Goal: Task Accomplishment & Management: Manage account settings

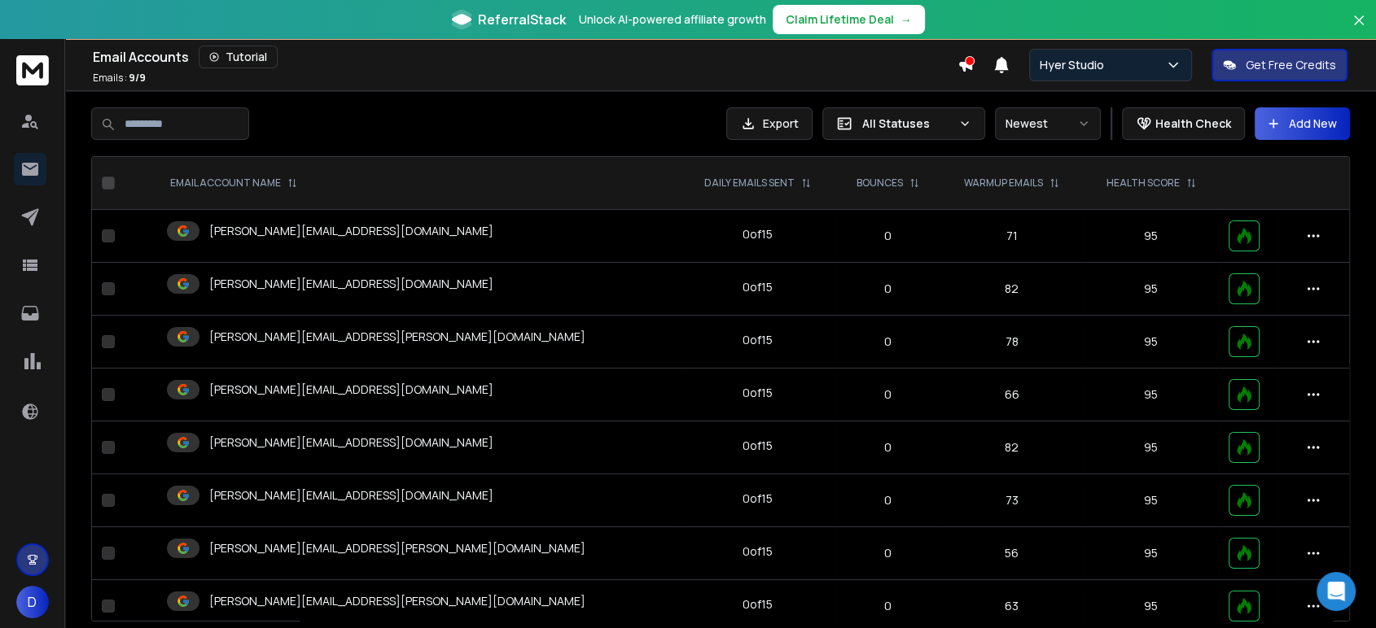
click at [1109, 70] on p "Hyer Studio" at bounding box center [1074, 65] width 71 height 16
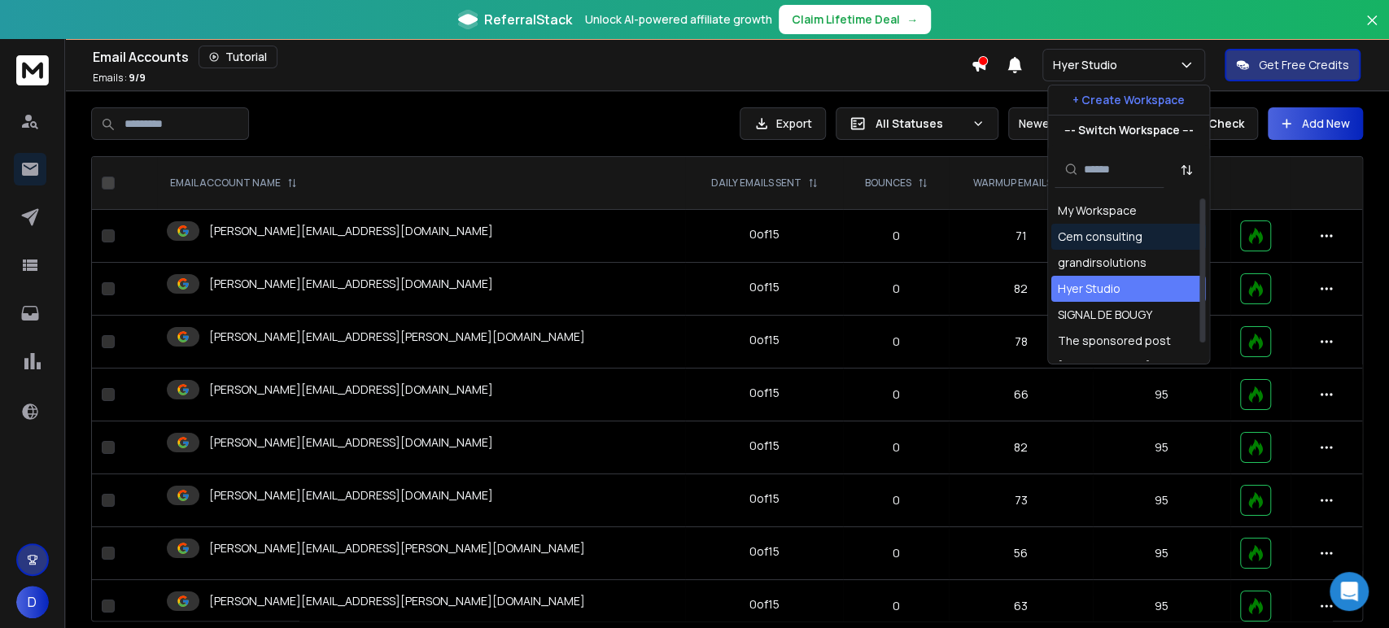
click at [1109, 229] on div "Cem consulting" at bounding box center [1100, 237] width 85 height 16
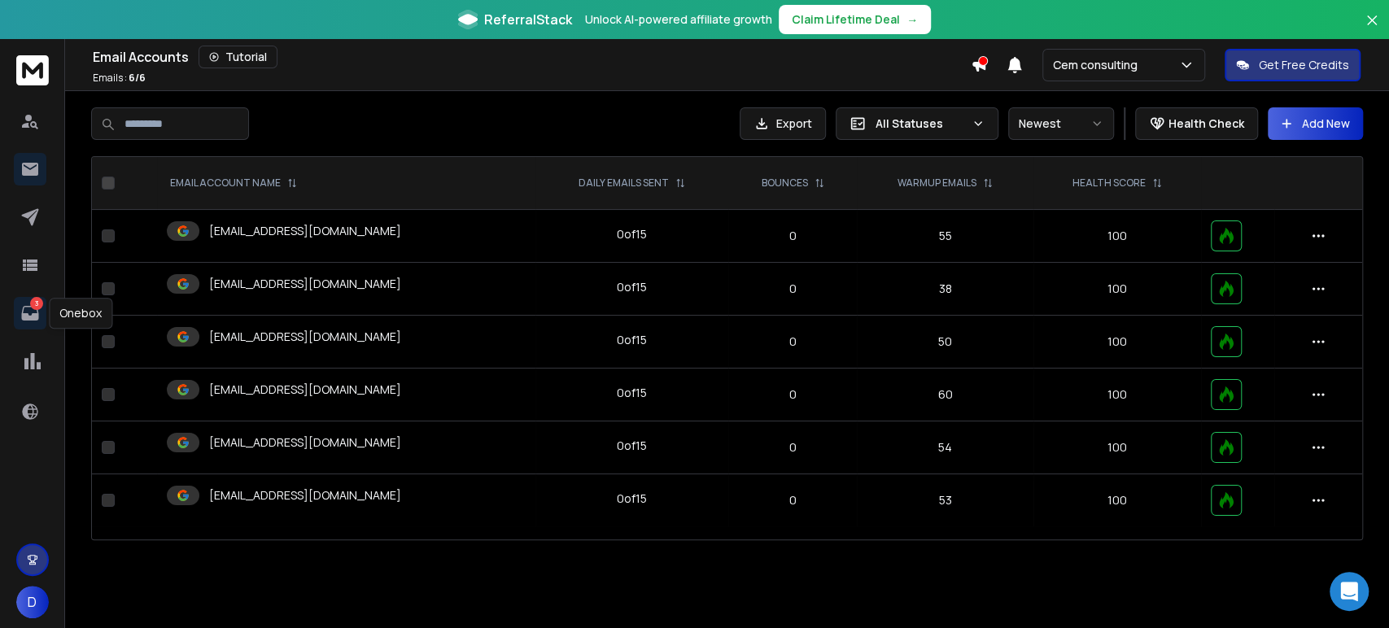
click at [24, 316] on icon at bounding box center [29, 313] width 17 height 15
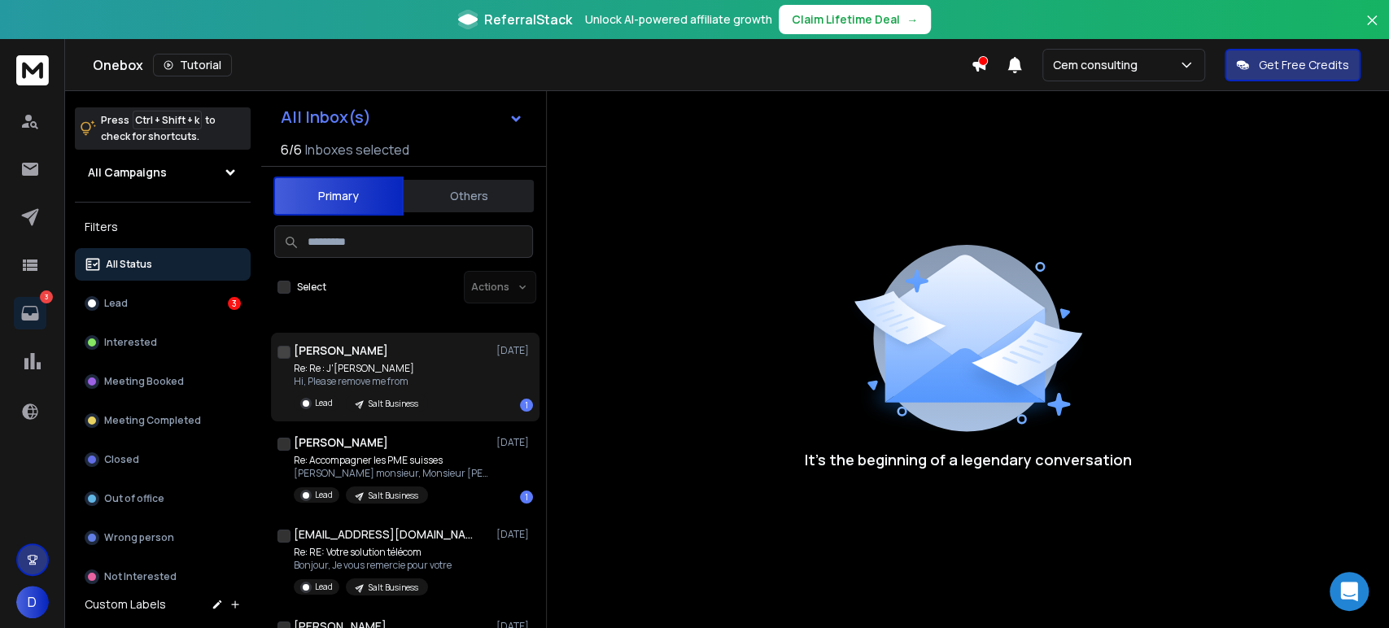
scroll to position [181, 0]
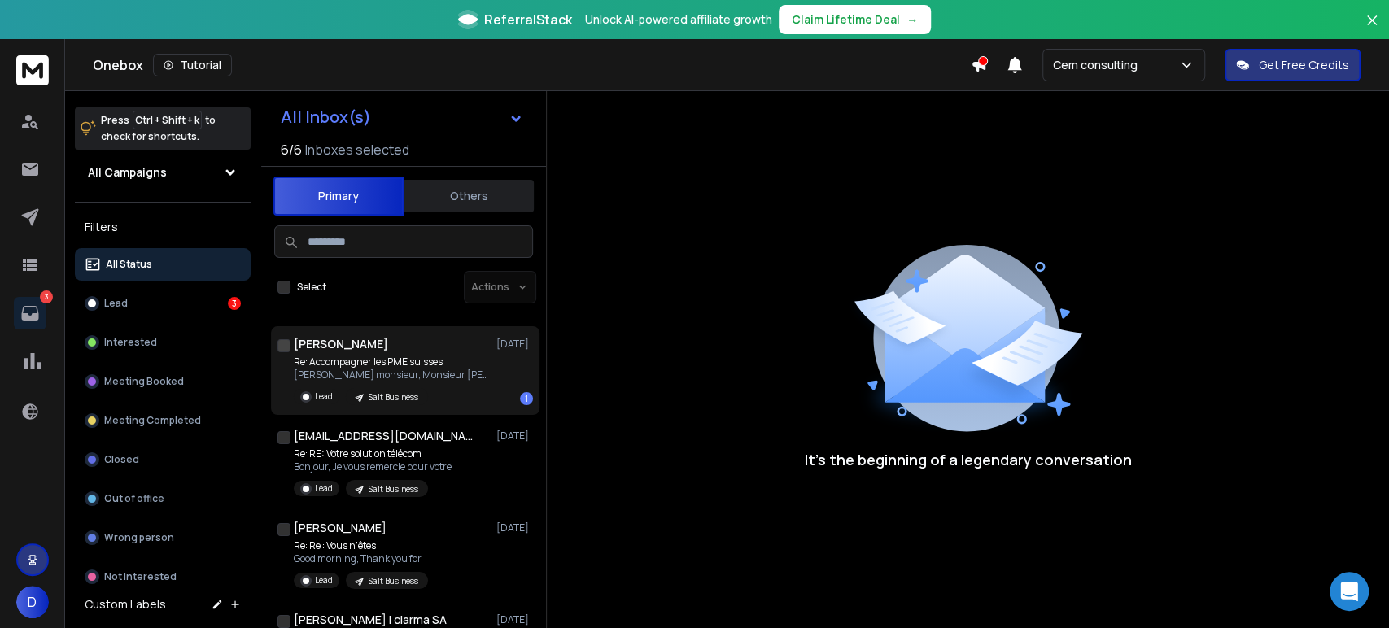
click at [482, 357] on div "Re: Accompagner les PME suisses Cher monsieur, Monsieur Cohen vous Lead Salt Bu…" at bounding box center [413, 381] width 239 height 50
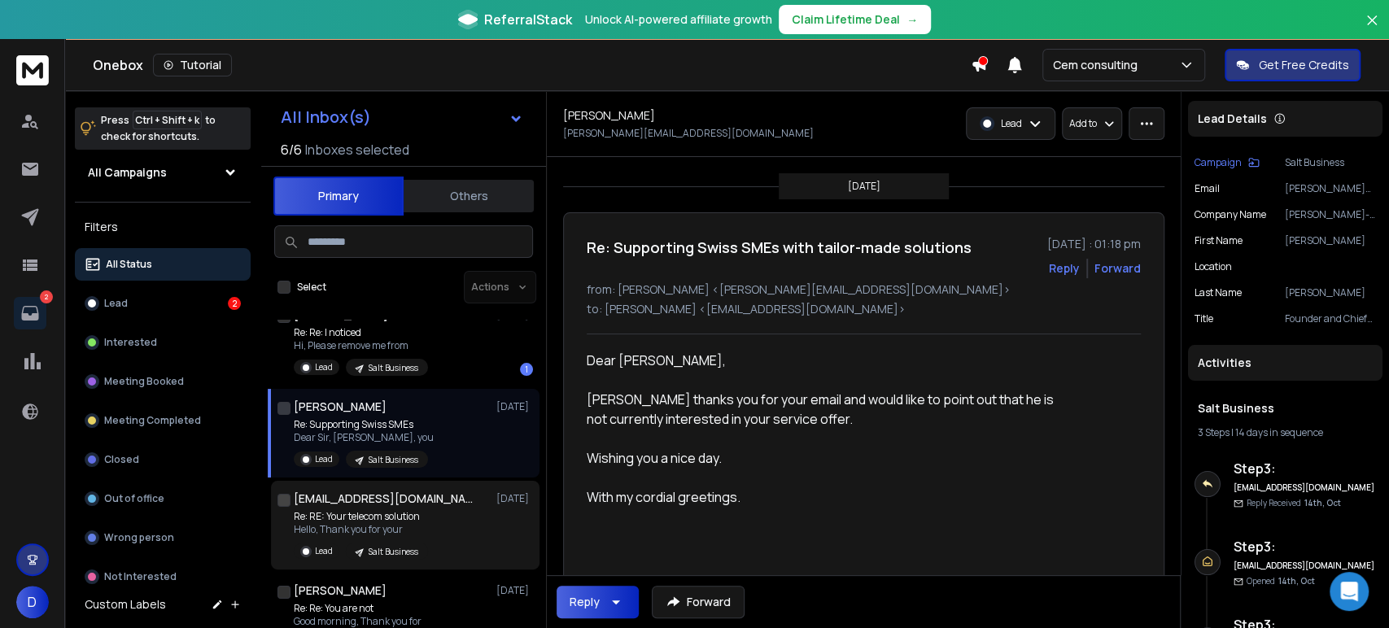
scroll to position [90, 0]
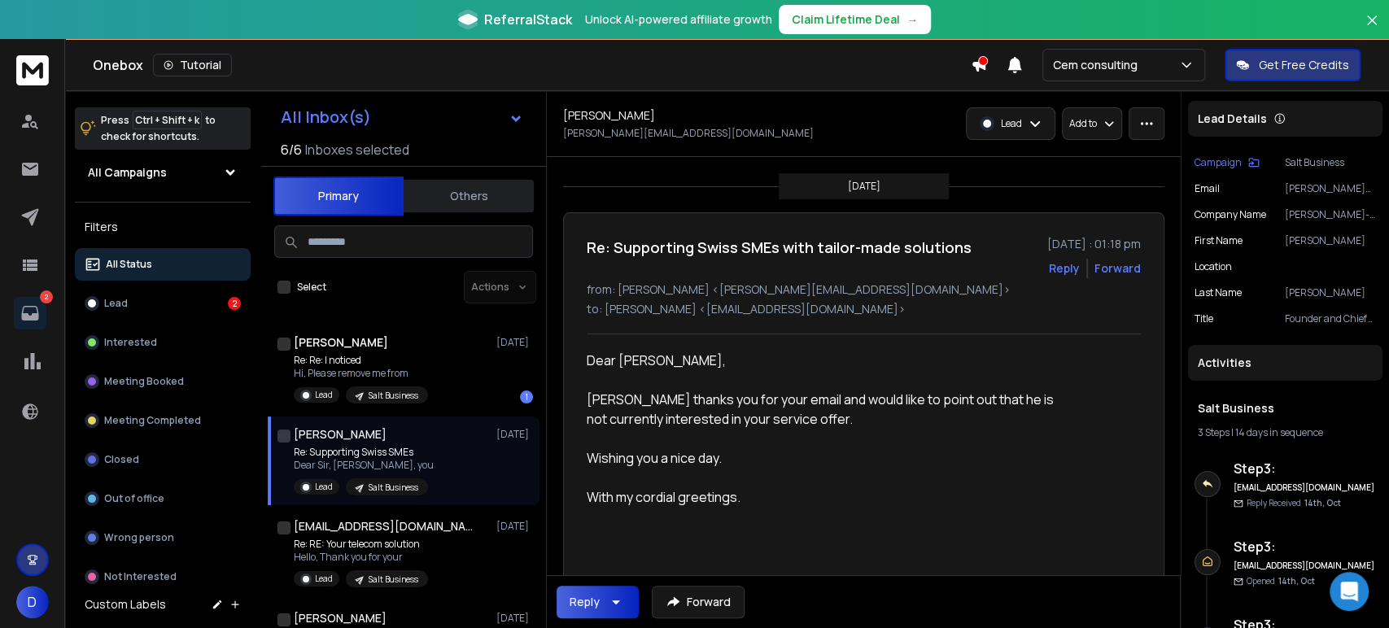
click at [462, 467] on div "Re: Supporting Swiss SMEs Dear Sir, Mr. Cohen, you Lead Salt Business" at bounding box center [413, 471] width 239 height 50
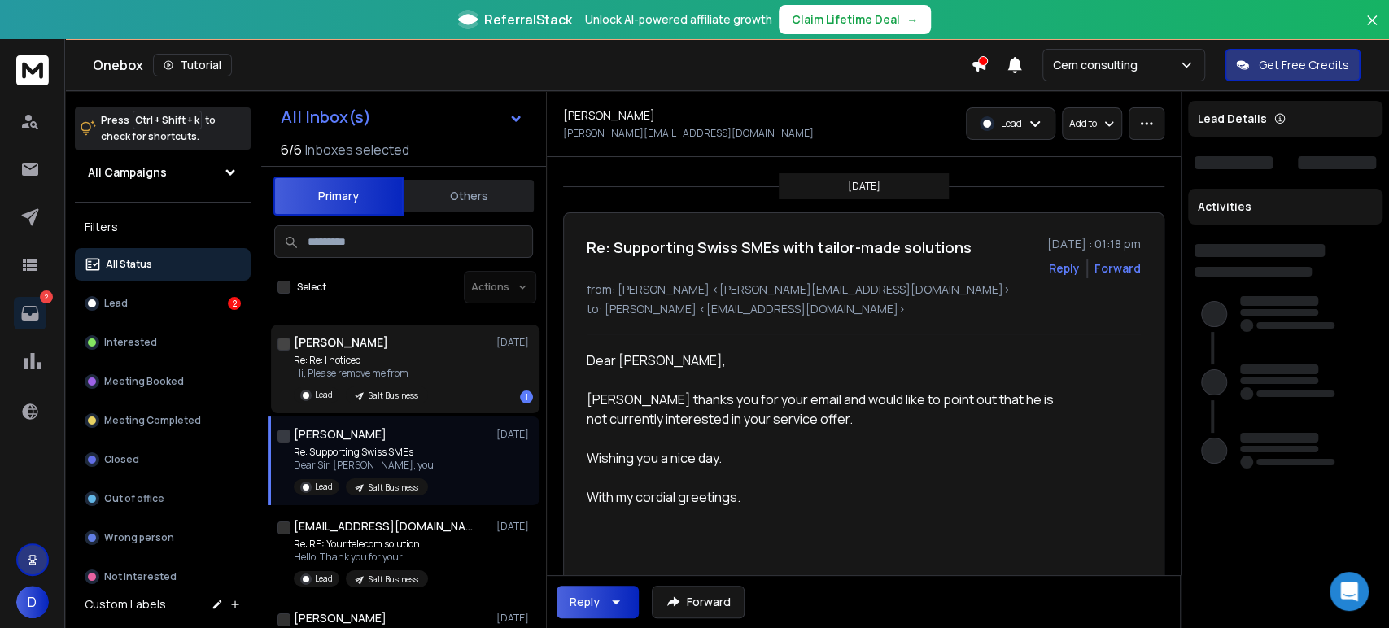
click at [474, 378] on div "Re: Re: I noticed Hi, Please remove me from Lead Salt Business 1" at bounding box center [413, 379] width 239 height 50
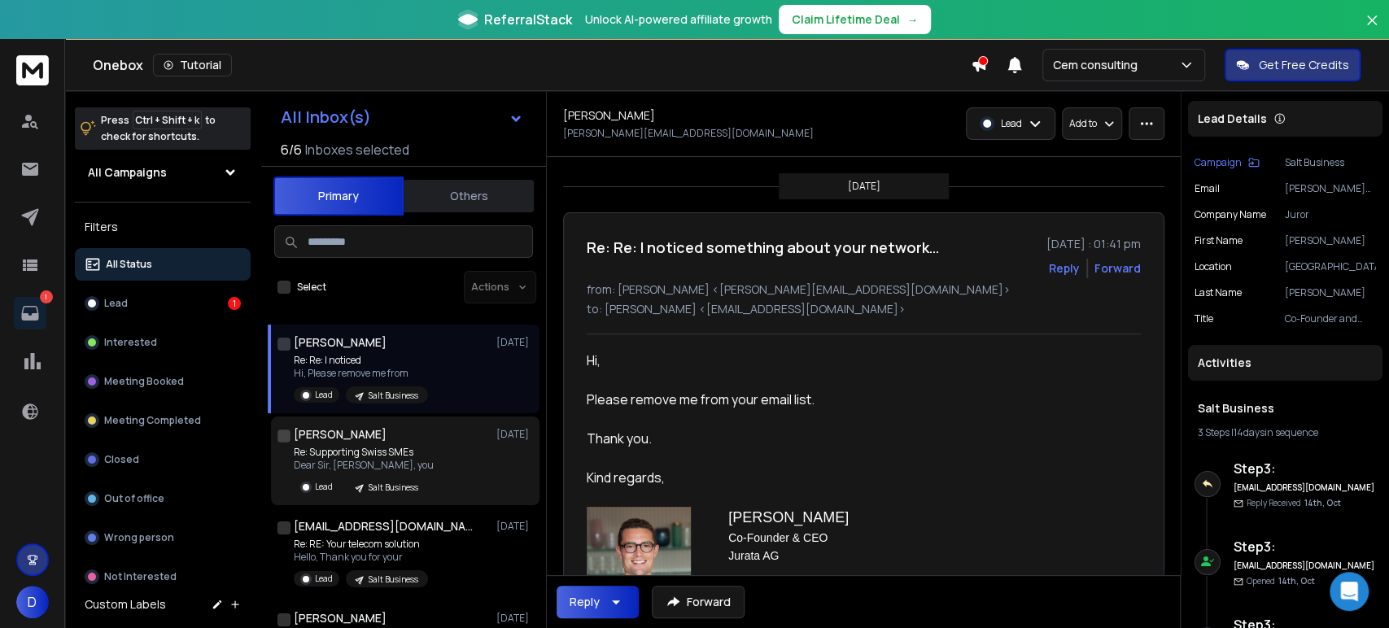
scroll to position [0, 0]
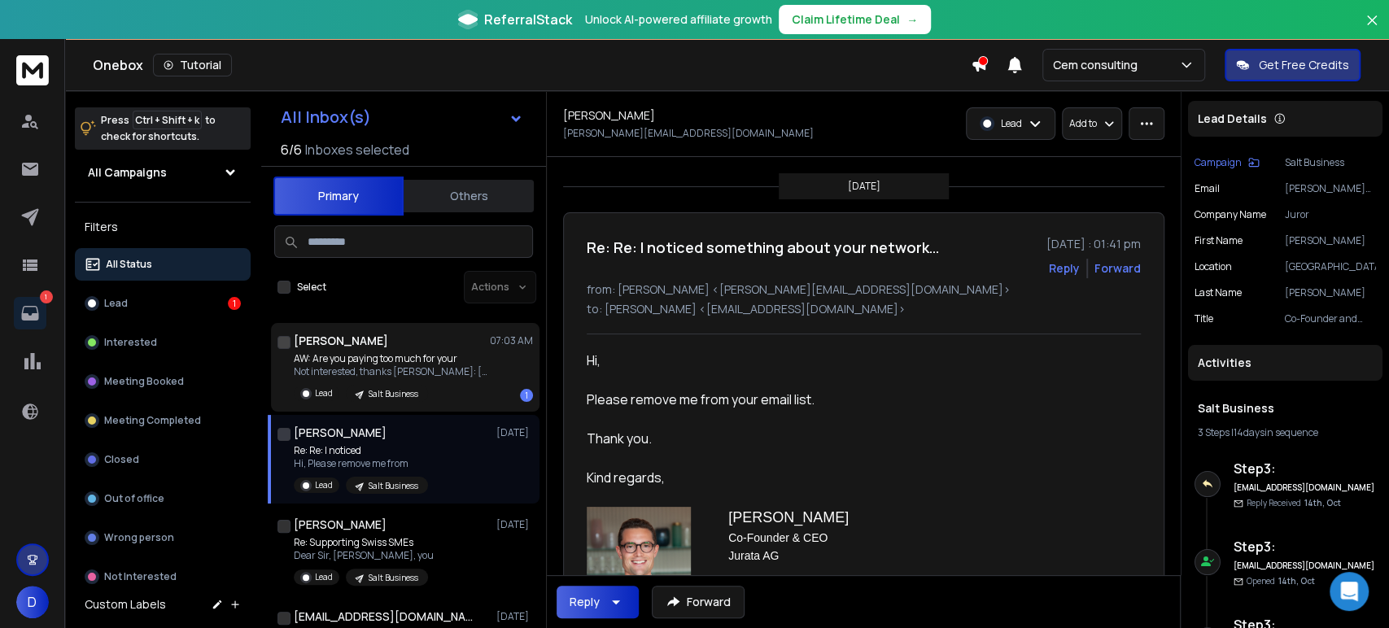
click at [476, 349] on div "Dave Zwyssig 07:03 AM AW: Are you paying too much for your Not interested, than…" at bounding box center [413, 367] width 239 height 69
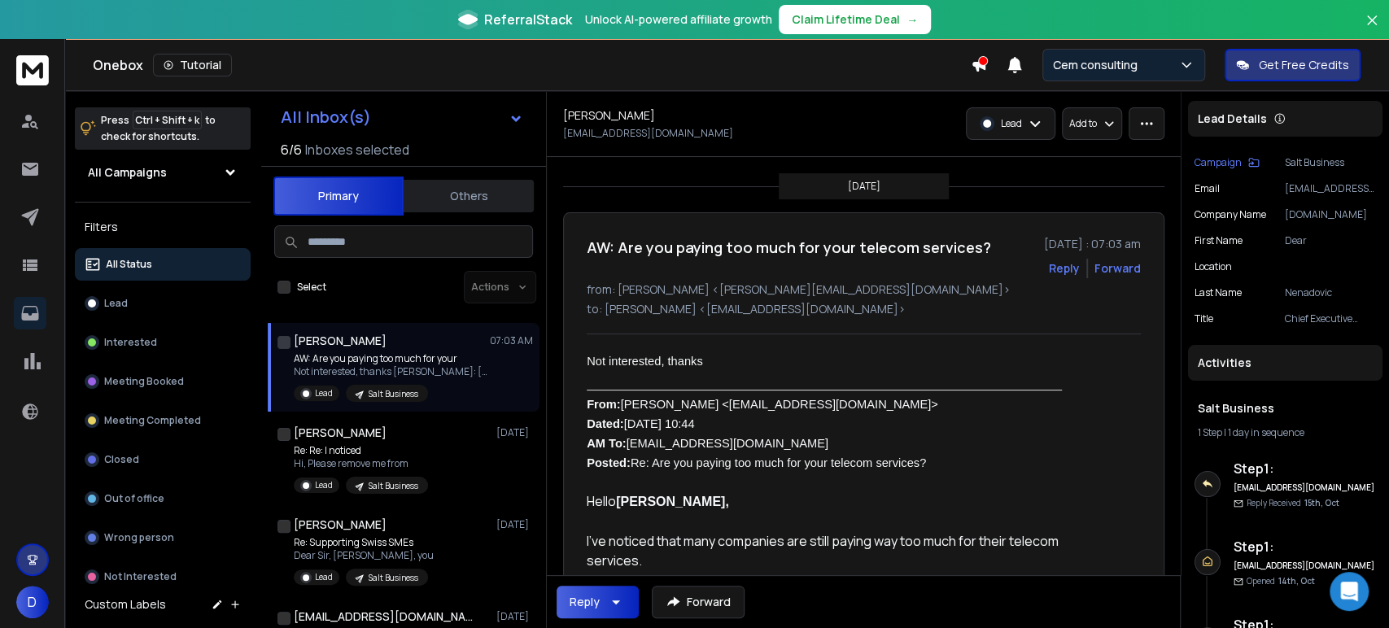
click at [1202, 77] on button "Cem consulting" at bounding box center [1124, 65] width 163 height 33
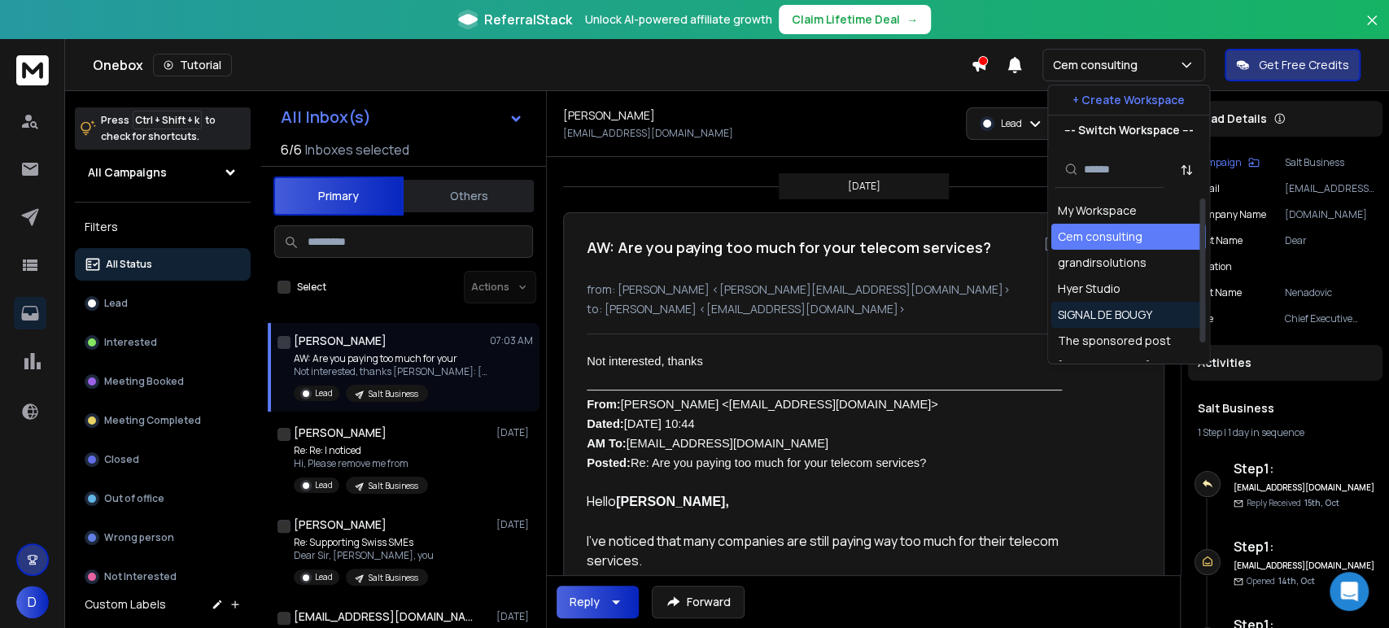
click at [1126, 307] on div "SIGNAL DE BOUGY" at bounding box center [1105, 315] width 94 height 16
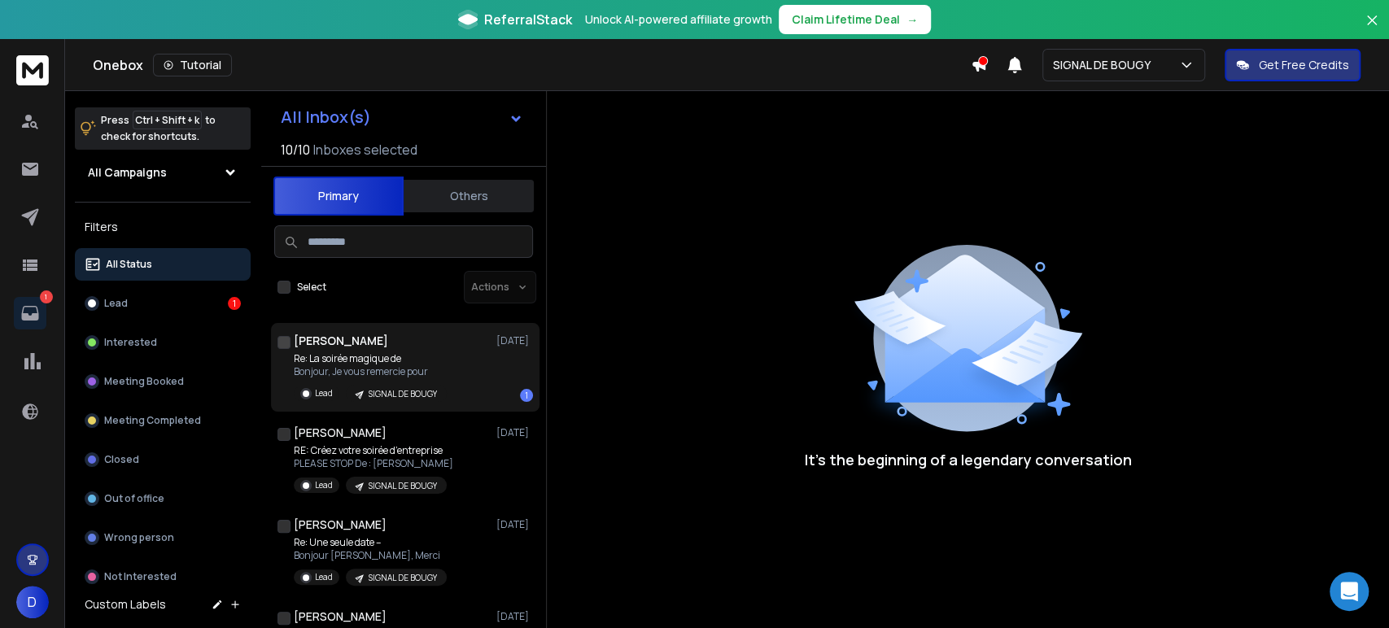
click at [355, 357] on p "Re: La soirée magique de" at bounding box center [370, 358] width 153 height 13
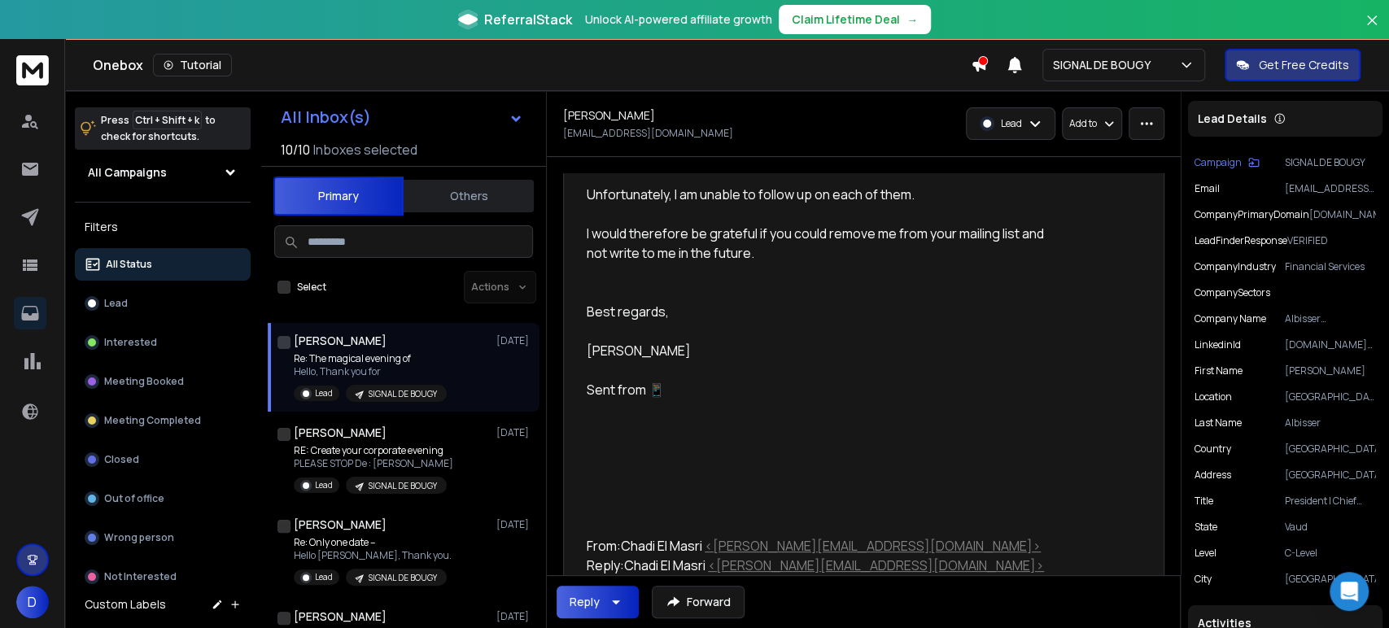
scroll to position [361, 0]
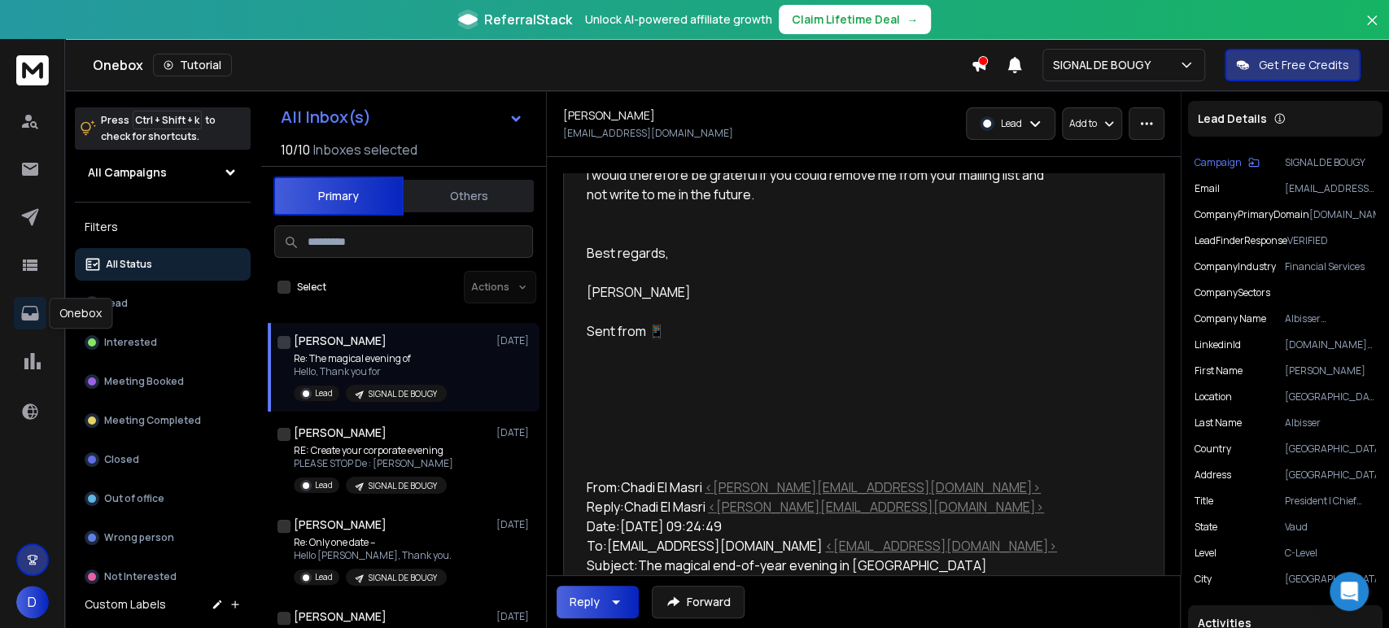
click at [48, 309] on div at bounding box center [32, 316] width 37 height 38
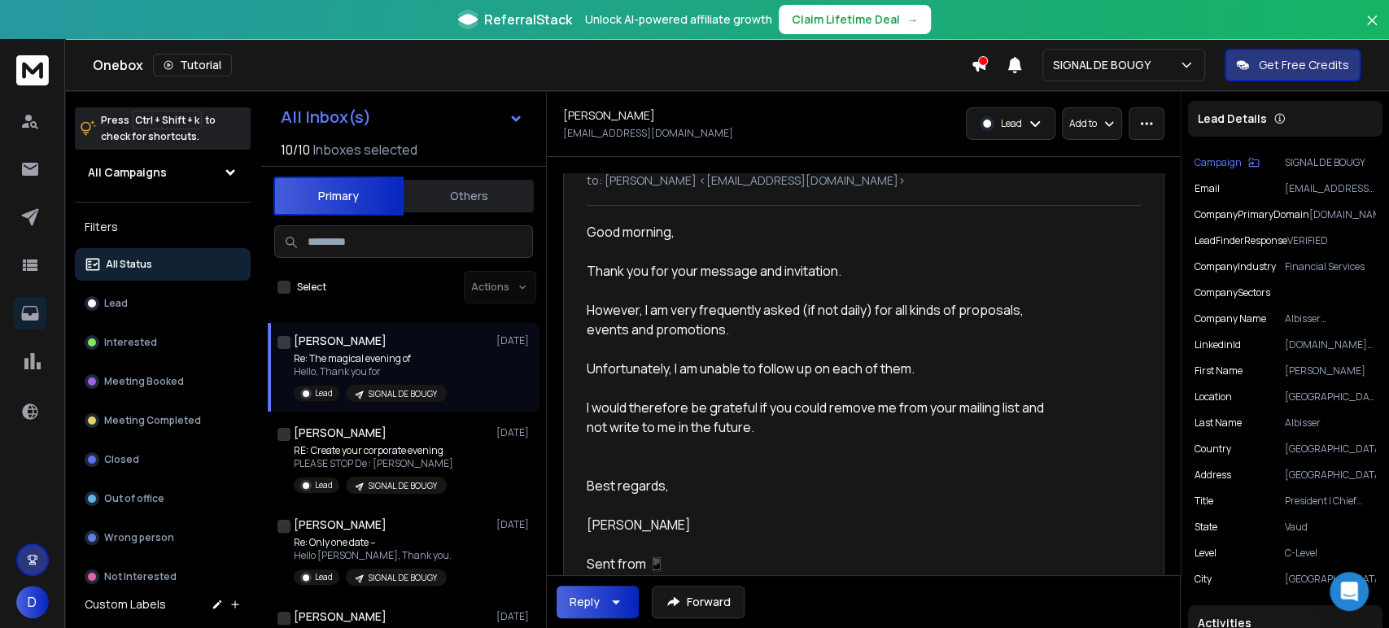
scroll to position [0, 0]
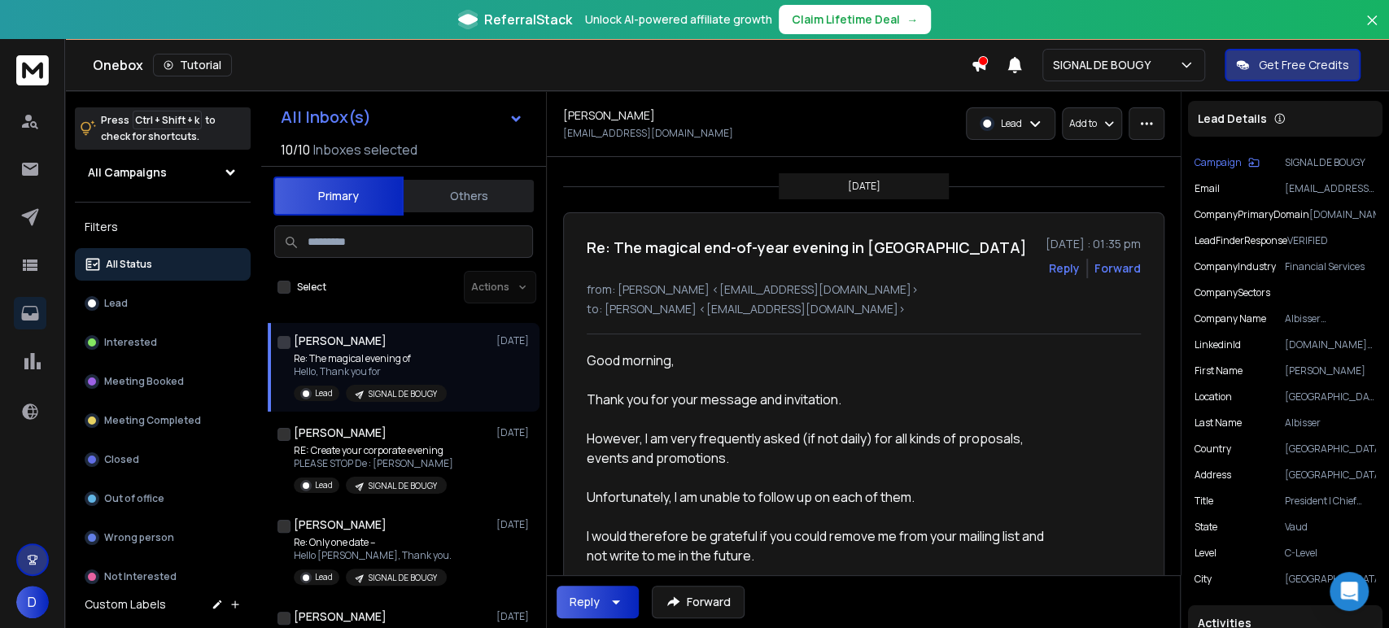
click at [1120, 60] on p "SIGNAL DE BOUGY" at bounding box center [1105, 65] width 104 height 16
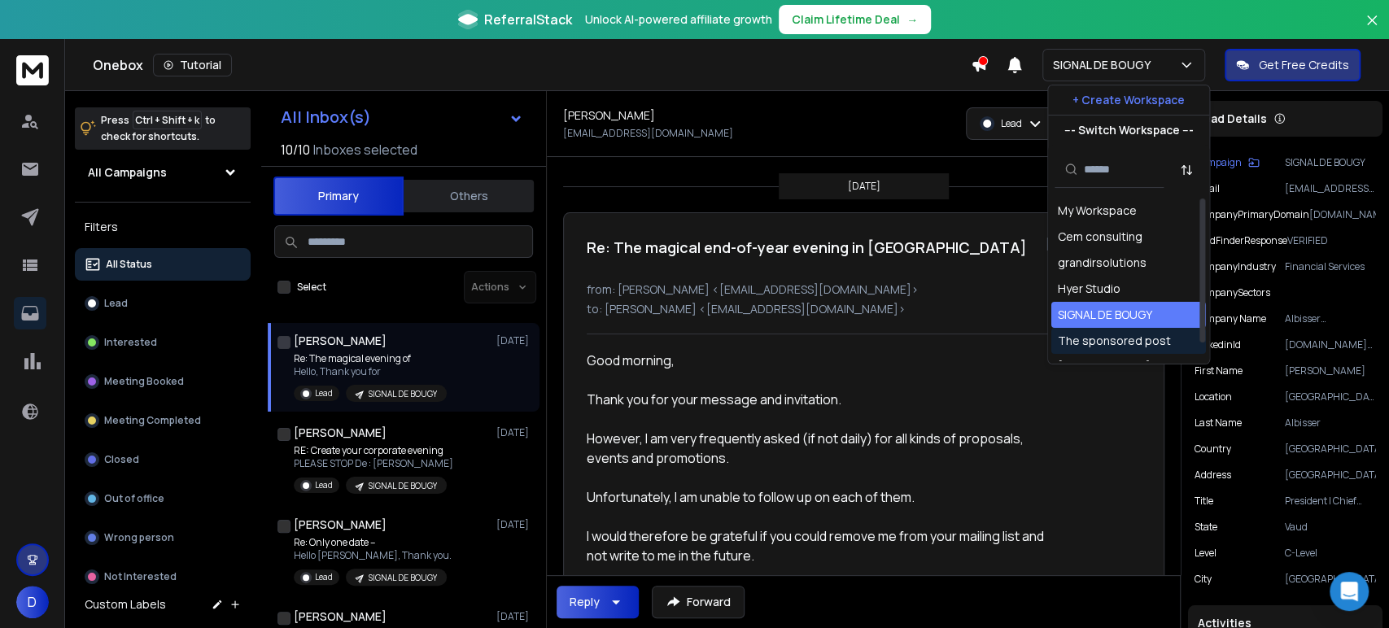
click at [1099, 348] on div "The sponsored post" at bounding box center [1114, 341] width 113 height 16
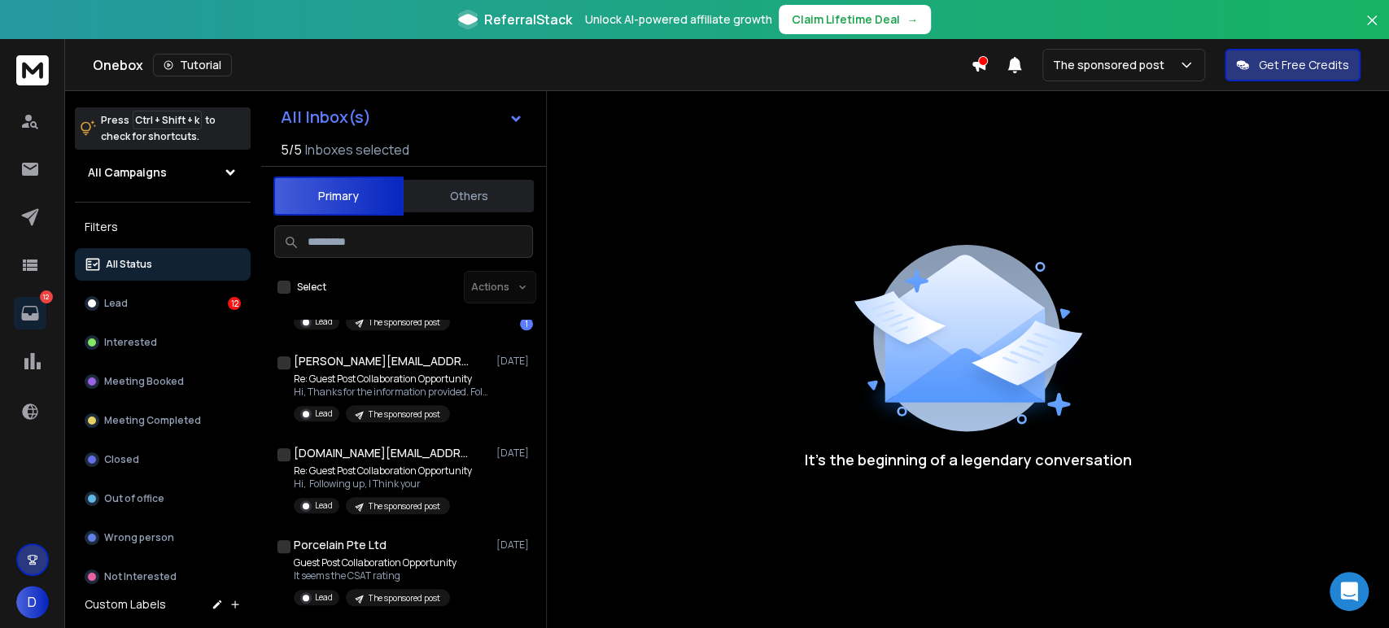
scroll to position [1085, 0]
